Goal: Task Accomplishment & Management: Use online tool/utility

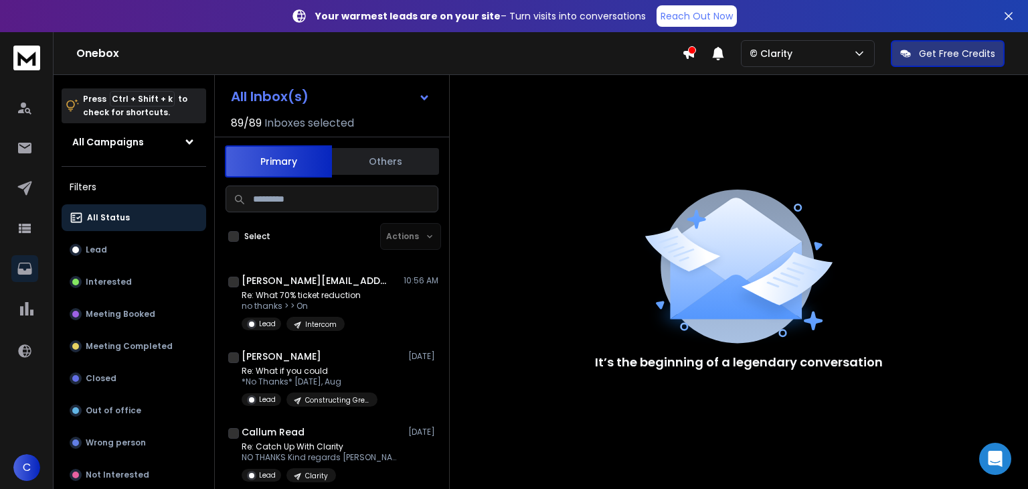
scroll to position [268, 0]
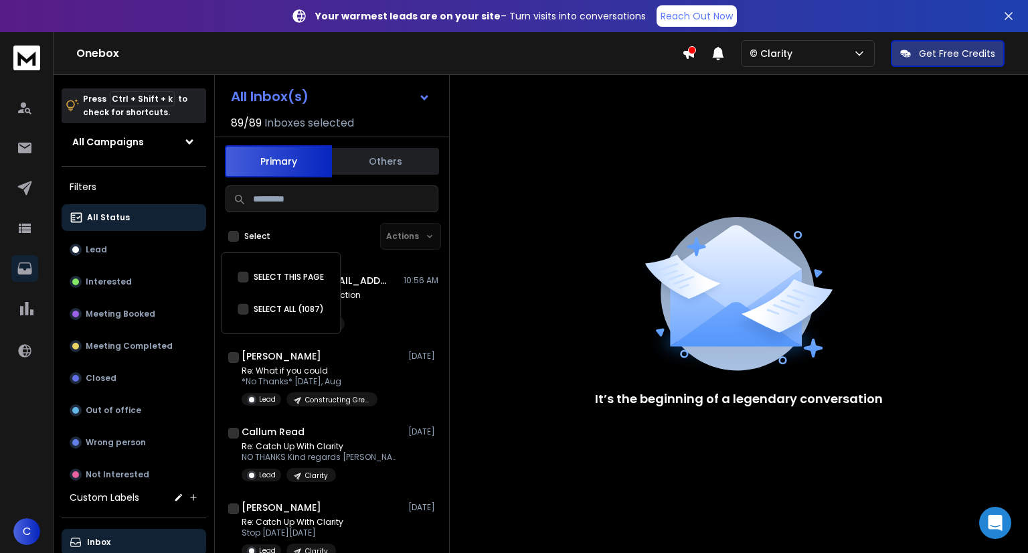
click at [273, 281] on label "SELECT THIS PAGE" at bounding box center [289, 277] width 70 height 11
click at [359, 314] on div "Re: What 70% ticket reduction no thanks > > On Lead Intercom" at bounding box center [340, 310] width 197 height 41
